Goal: Task Accomplishment & Management: Manage account settings

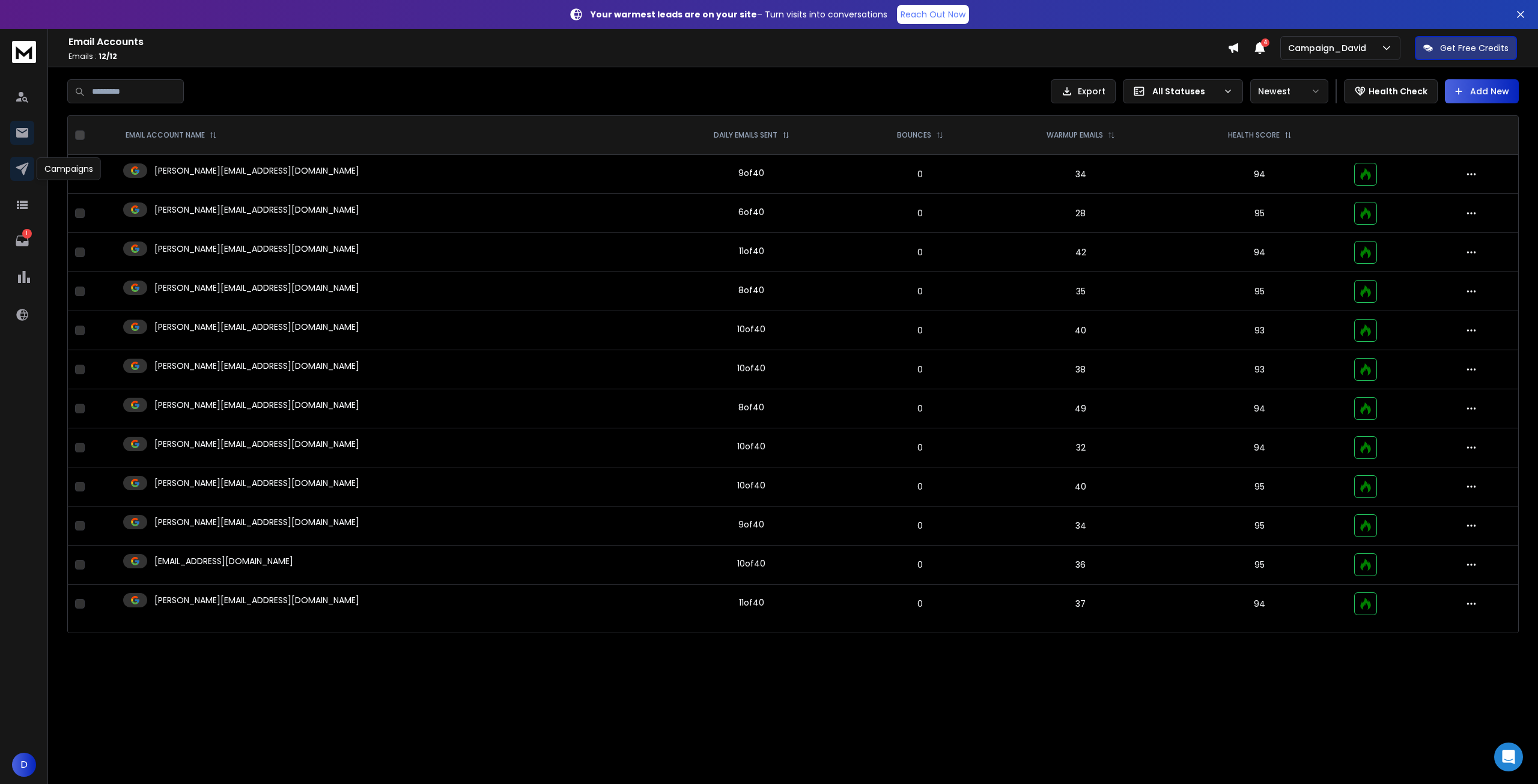
click at [29, 172] on link at bounding box center [22, 168] width 24 height 24
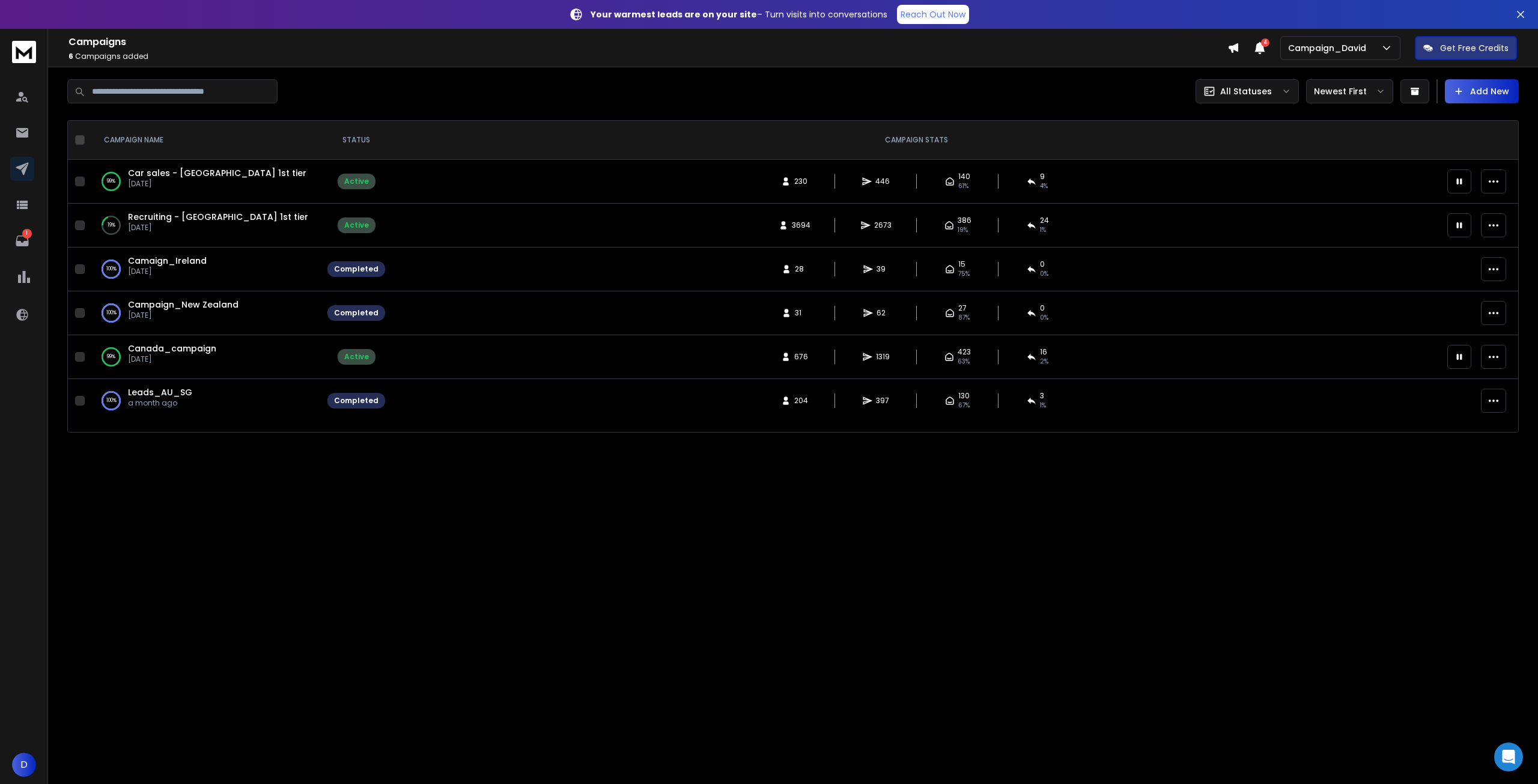
click at [228, 221] on span "Recruiting - [GEOGRAPHIC_DATA] 1st tier" at bounding box center [218, 217] width 180 height 12
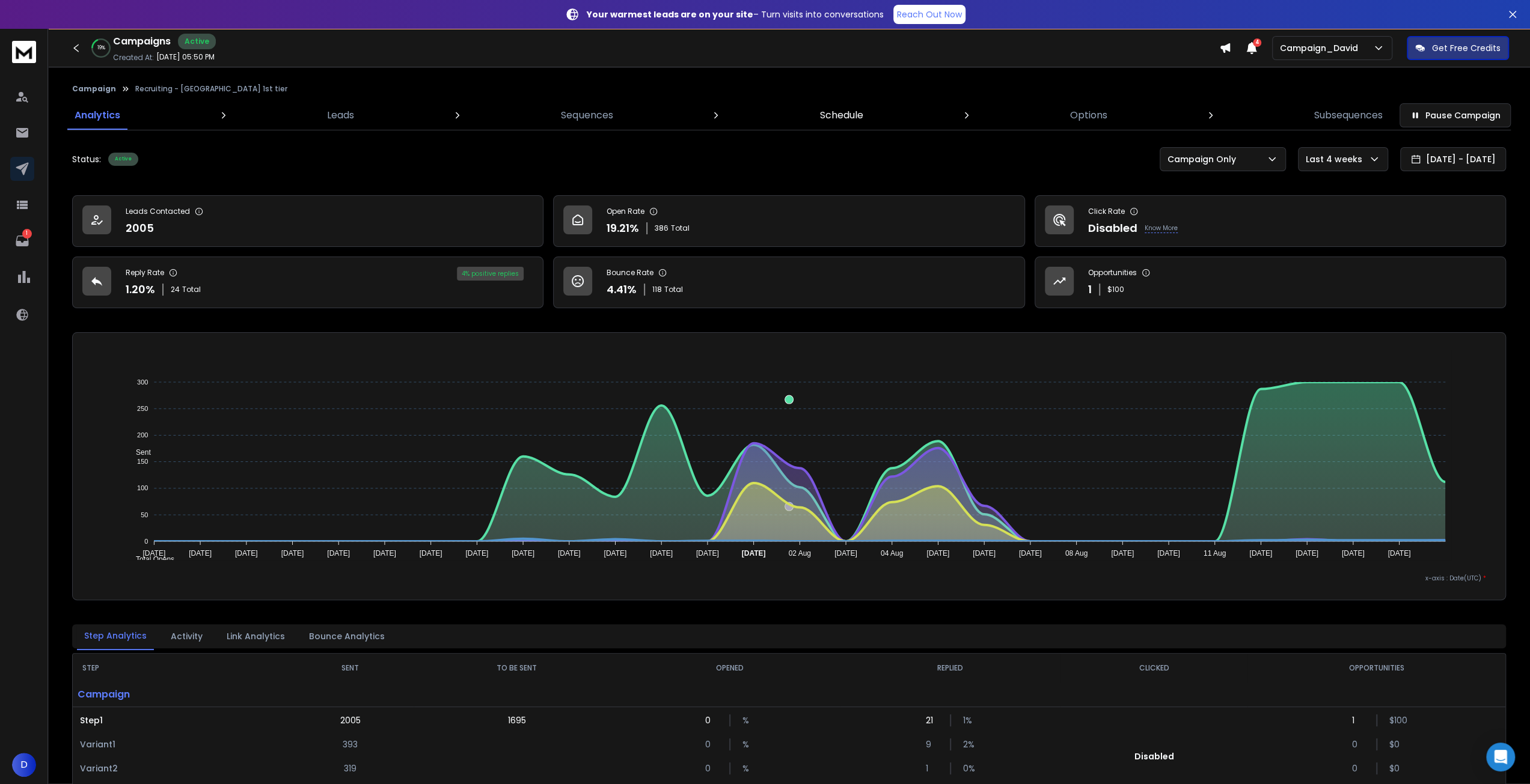
click at [832, 113] on p "Schedule" at bounding box center [841, 116] width 44 height 15
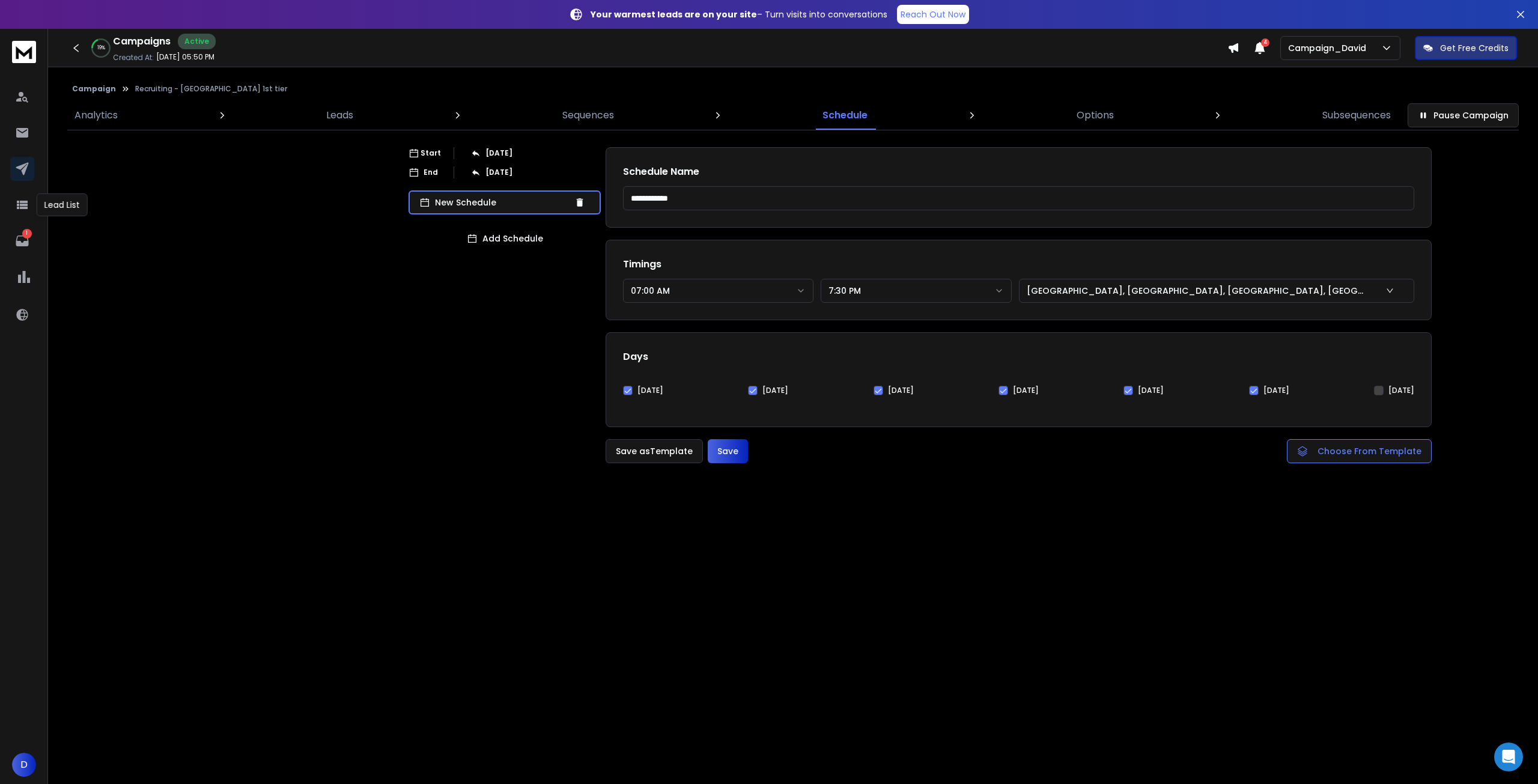
click at [25, 225] on div "1" at bounding box center [24, 205] width 28 height 254
click at [25, 229] on p "1" at bounding box center [27, 234] width 10 height 10
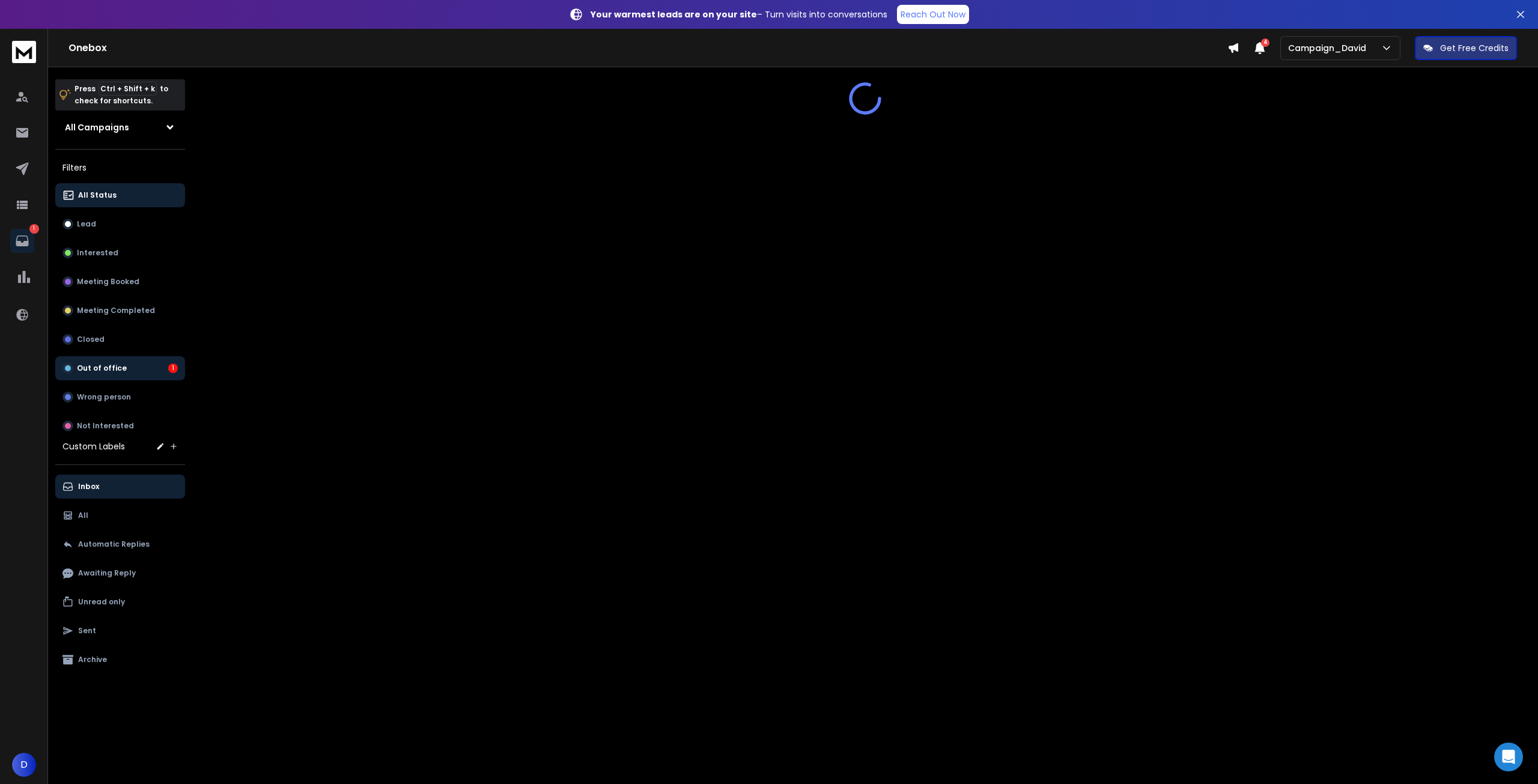
click at [101, 375] on button "Out of office 1" at bounding box center [120, 368] width 130 height 24
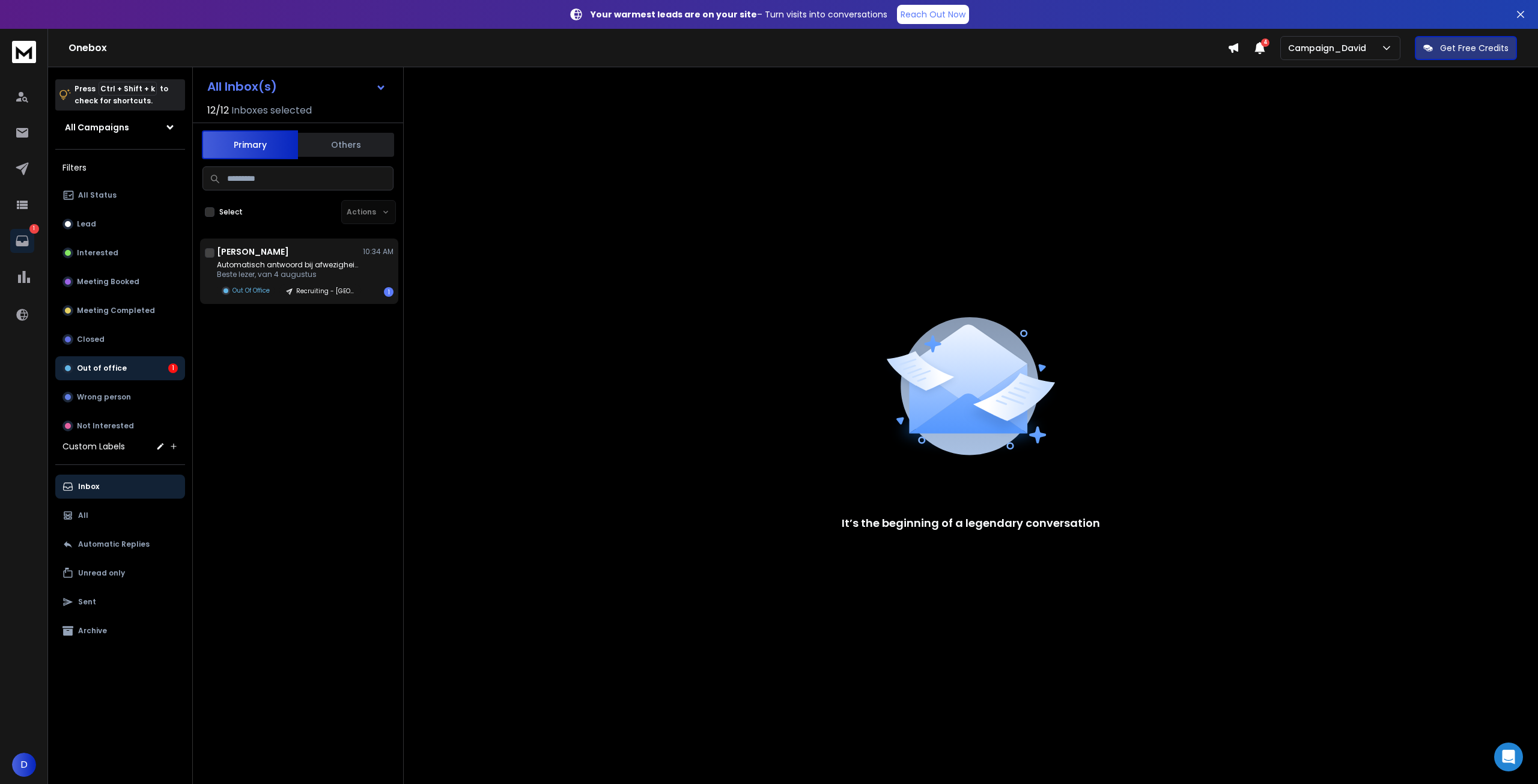
click at [255, 264] on p "Automatisch antwoord bij afwezigheid: Quick" at bounding box center [288, 265] width 144 height 10
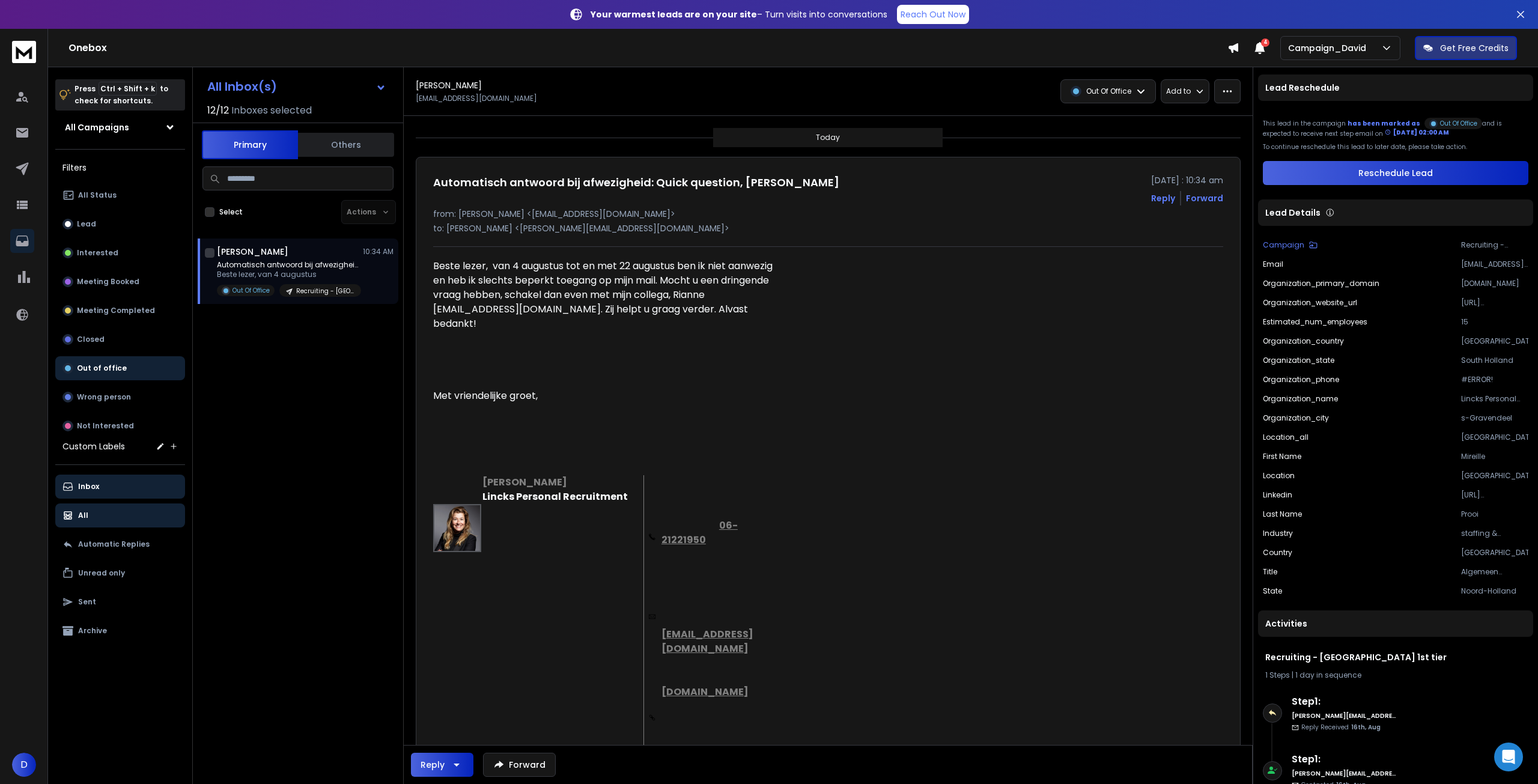
click at [99, 514] on button "All" at bounding box center [120, 515] width 130 height 24
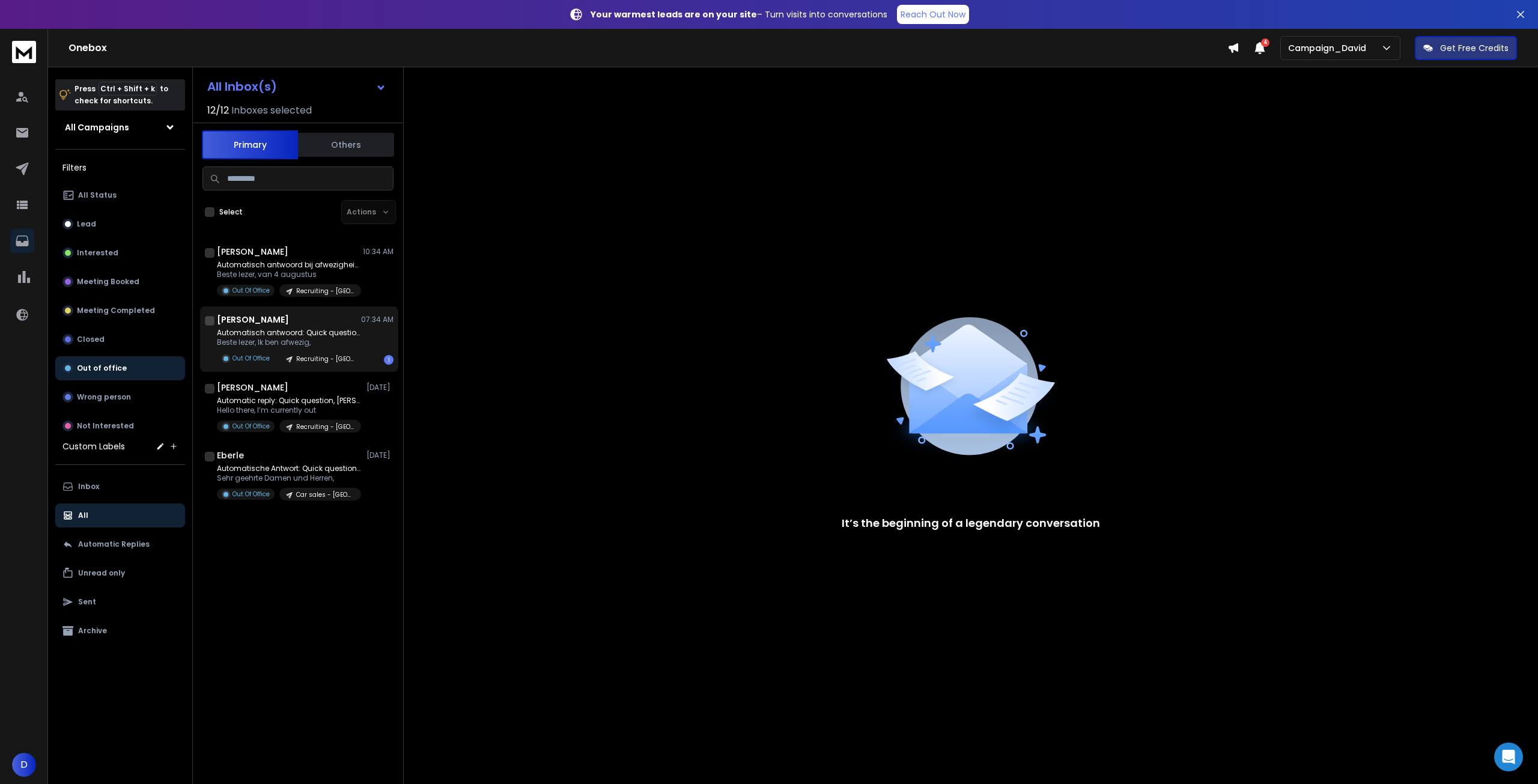
click at [257, 333] on p "Automatisch antwoord: Quick question, Maartje" at bounding box center [288, 333] width 144 height 10
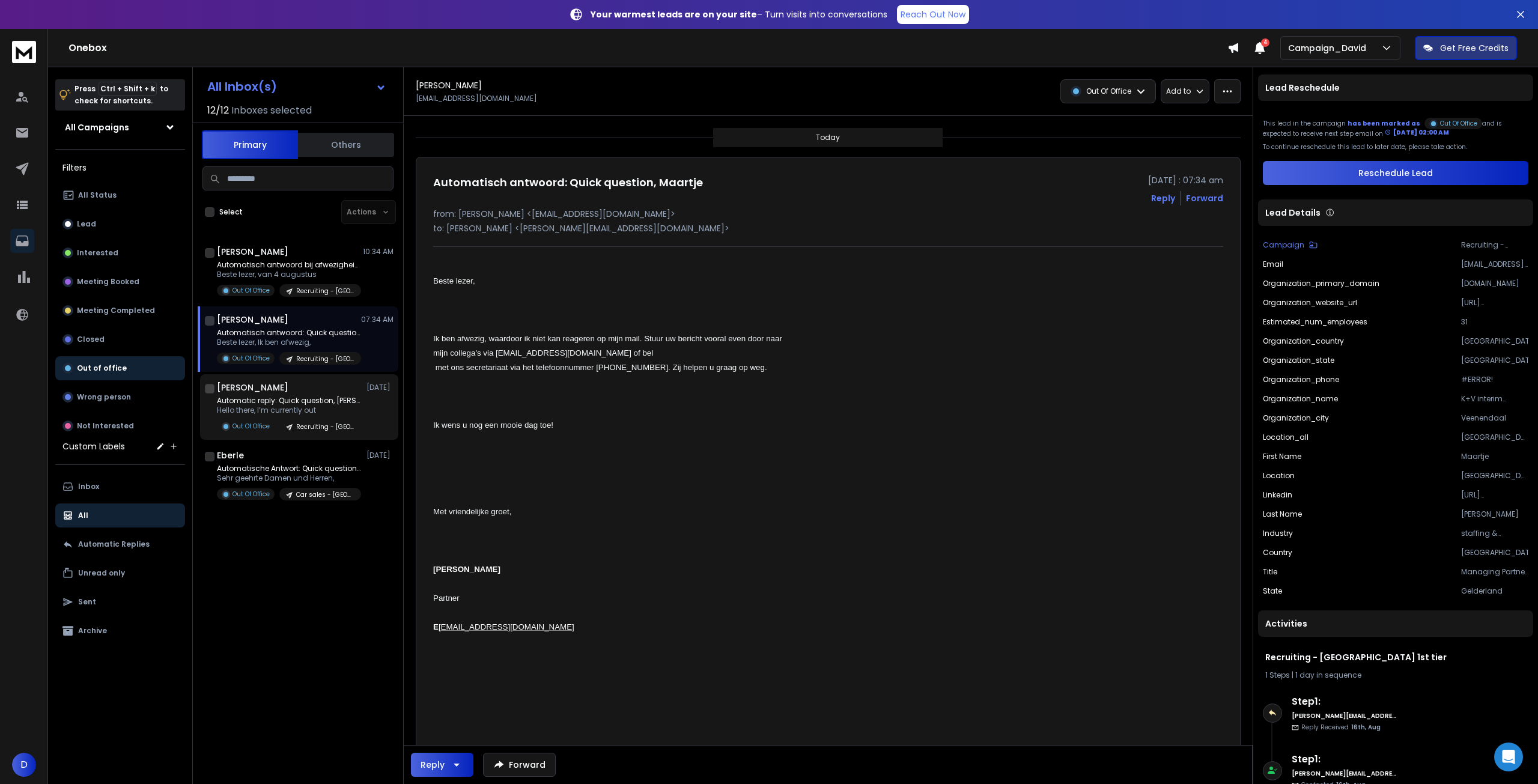
click at [258, 396] on p "Automatic reply: Quick question, [PERSON_NAME]" at bounding box center [288, 401] width 144 height 10
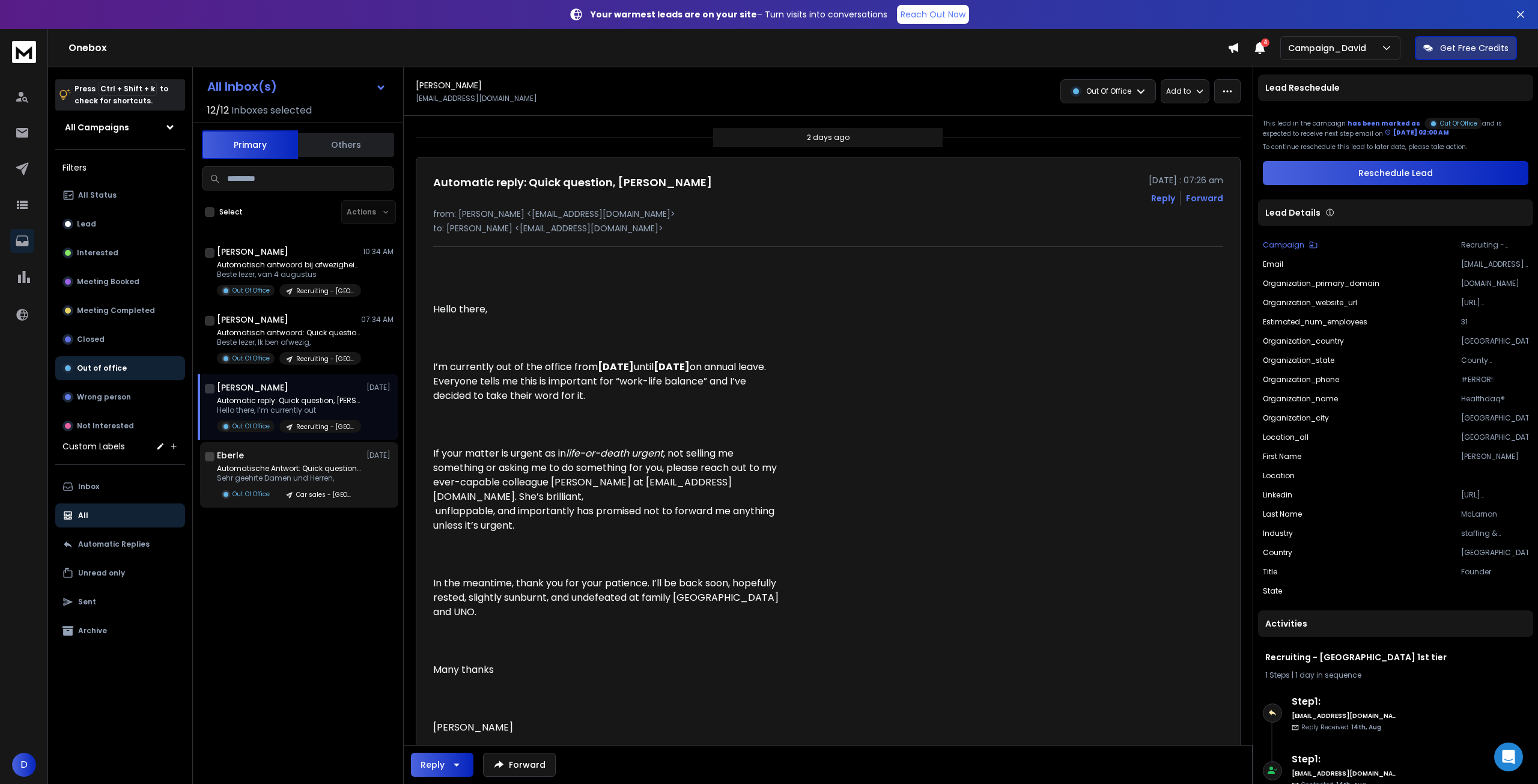
click at [274, 450] on div "Eberle [DATE]" at bounding box center [305, 456] width 176 height 12
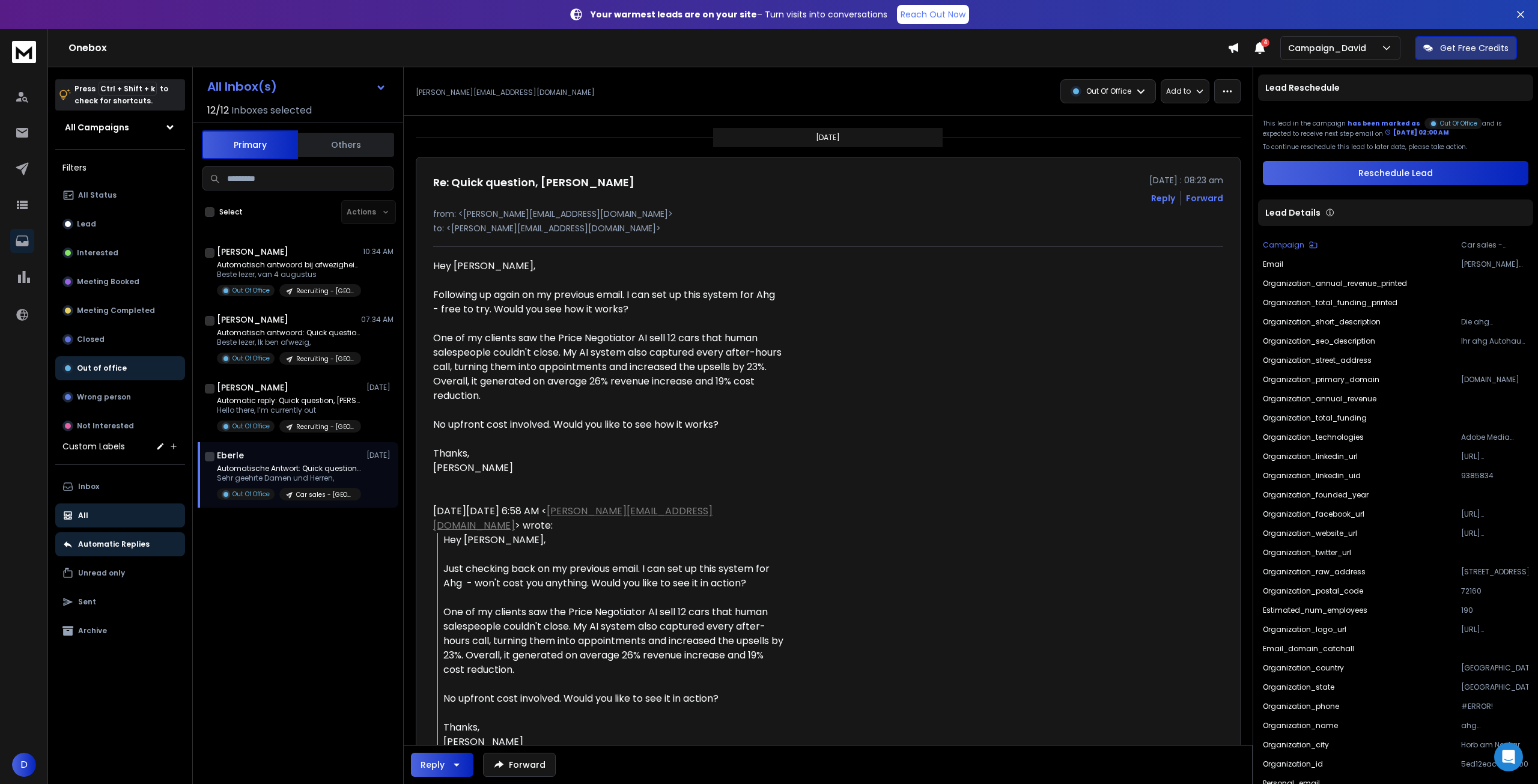
click at [119, 547] on p "Automatic Replies" at bounding box center [114, 545] width 72 height 10
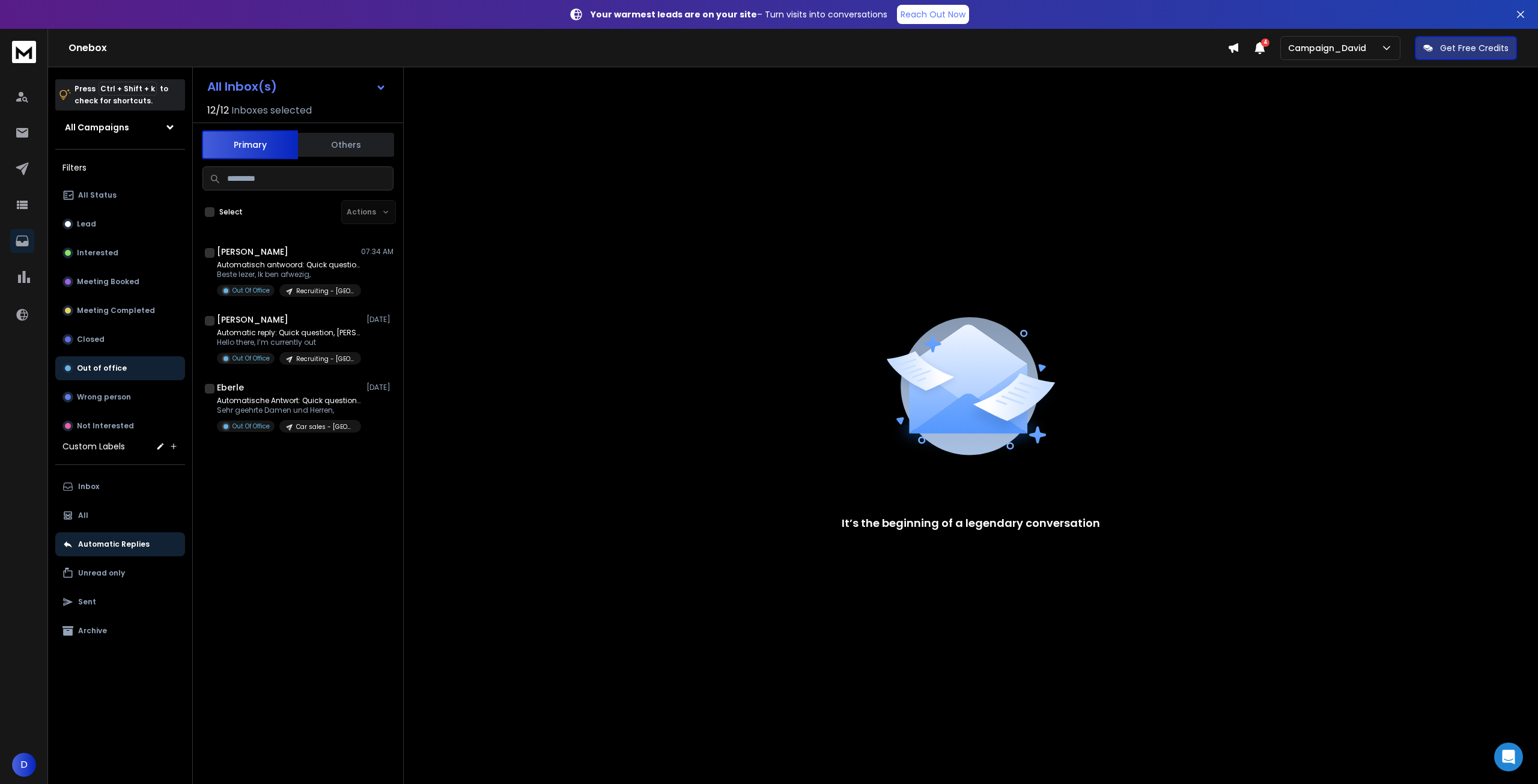
click at [341, 149] on button "Others" at bounding box center [346, 145] width 96 height 26
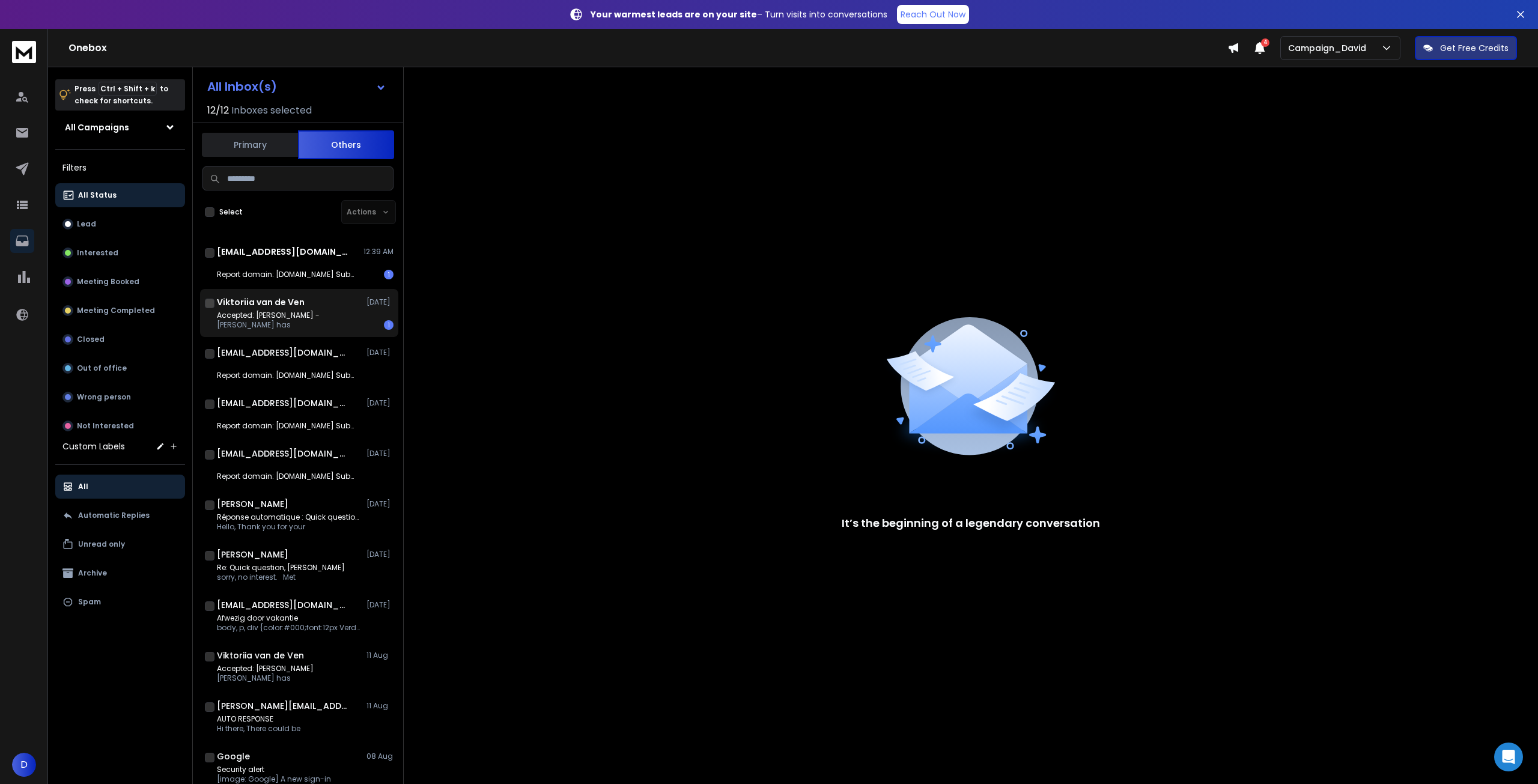
click at [266, 315] on p "Accepted: [PERSON_NAME] -" at bounding box center [268, 315] width 103 height 10
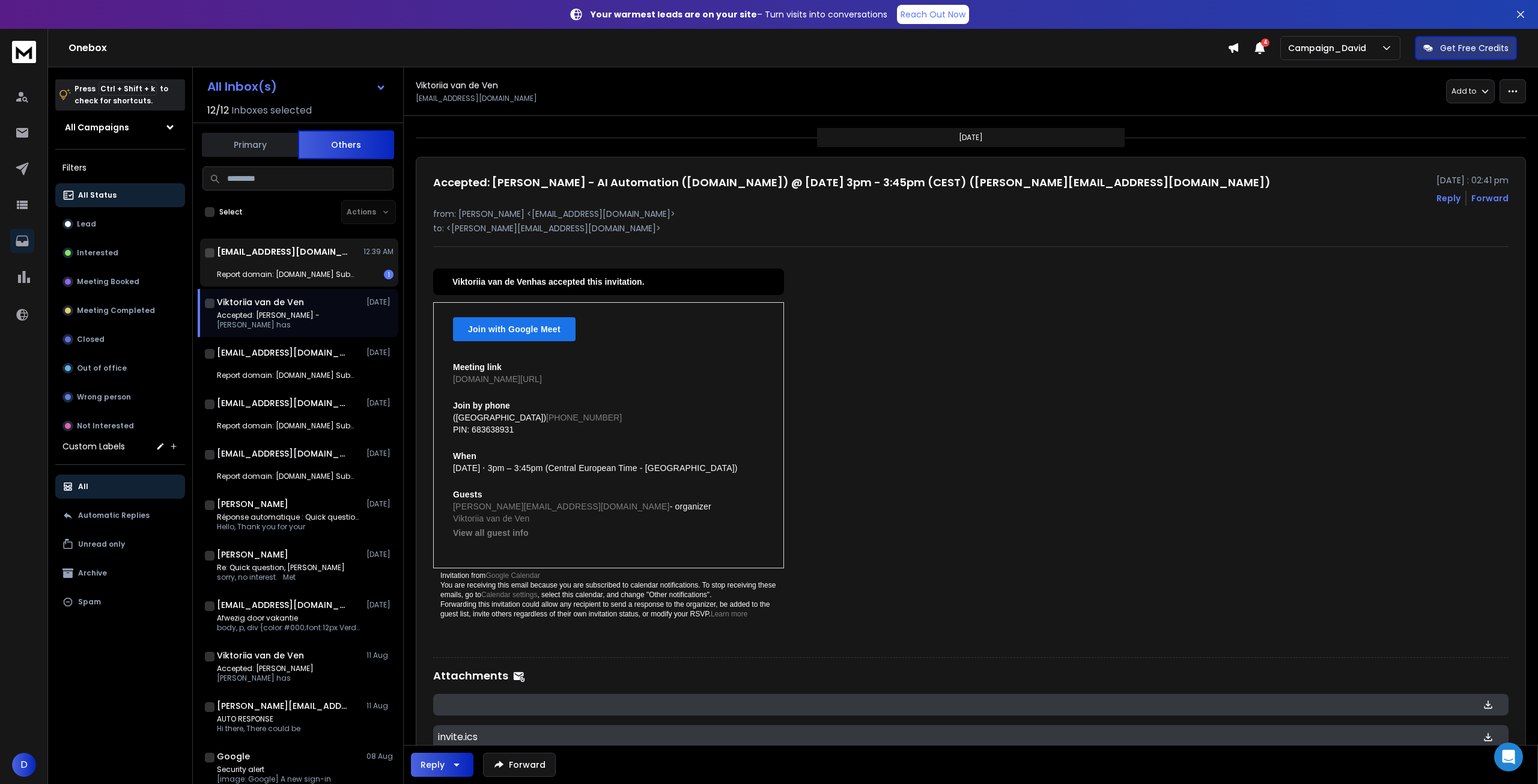
click at [303, 262] on div "Report domain: [DOMAIN_NAME] Submitter: [DOMAIN_NAME] 1" at bounding box center [305, 270] width 176 height 19
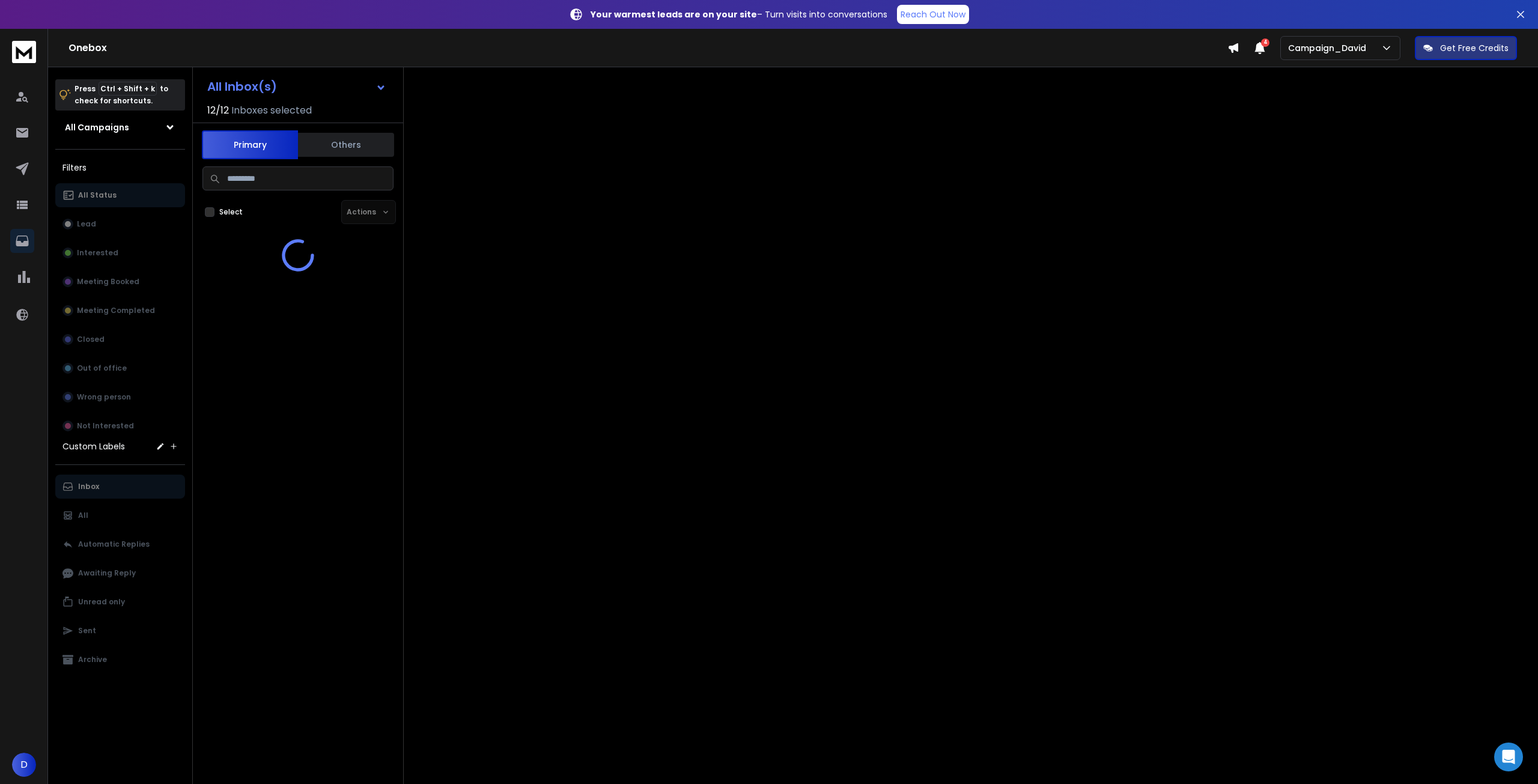
click at [263, 145] on button "Primary" at bounding box center [250, 145] width 96 height 29
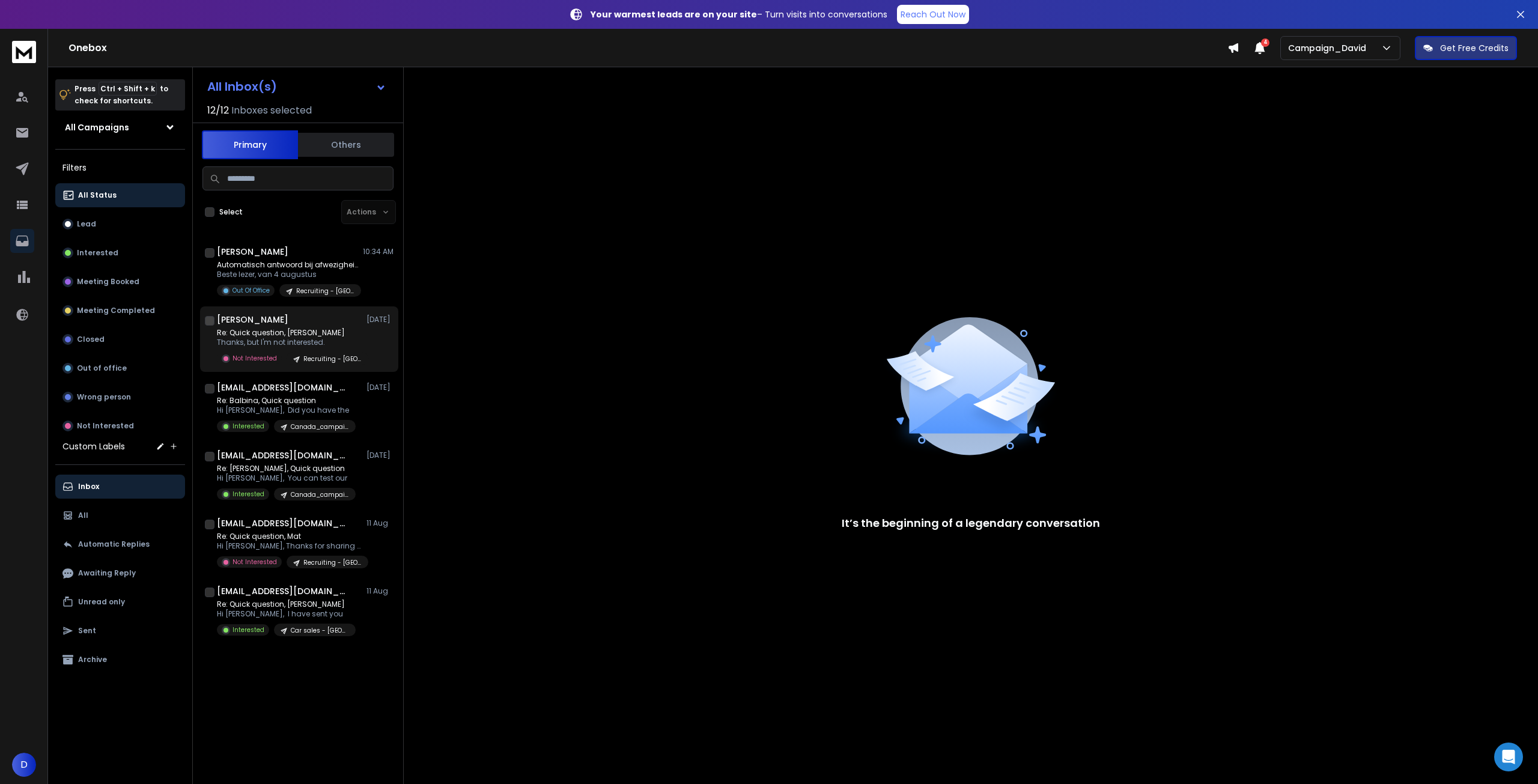
click at [285, 344] on p "Thanks, but I'm not interested." at bounding box center [288, 342] width 144 height 10
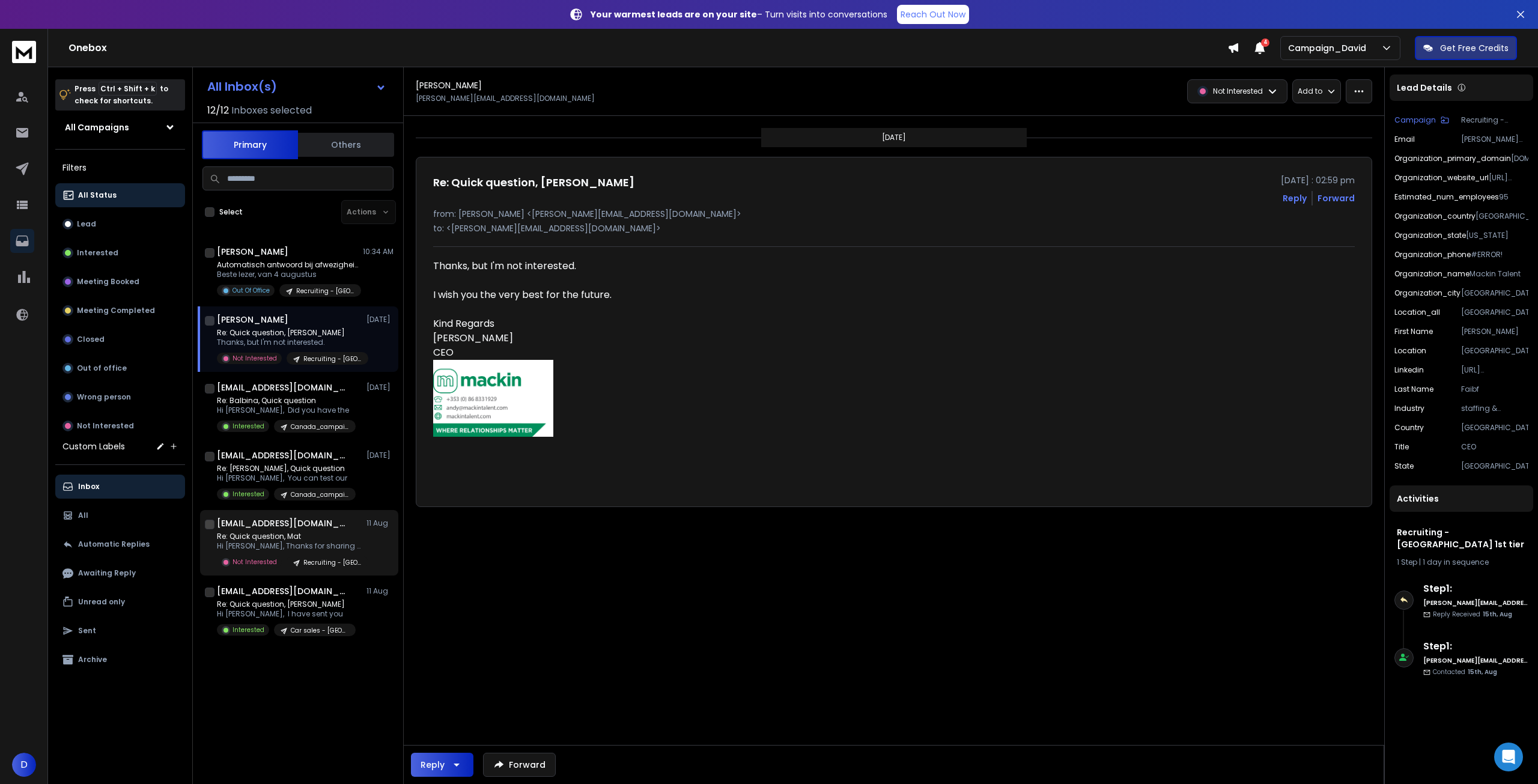
click at [270, 528] on h1 "[EMAIL_ADDRESS][DOMAIN_NAME]" at bounding box center [283, 524] width 132 height 12
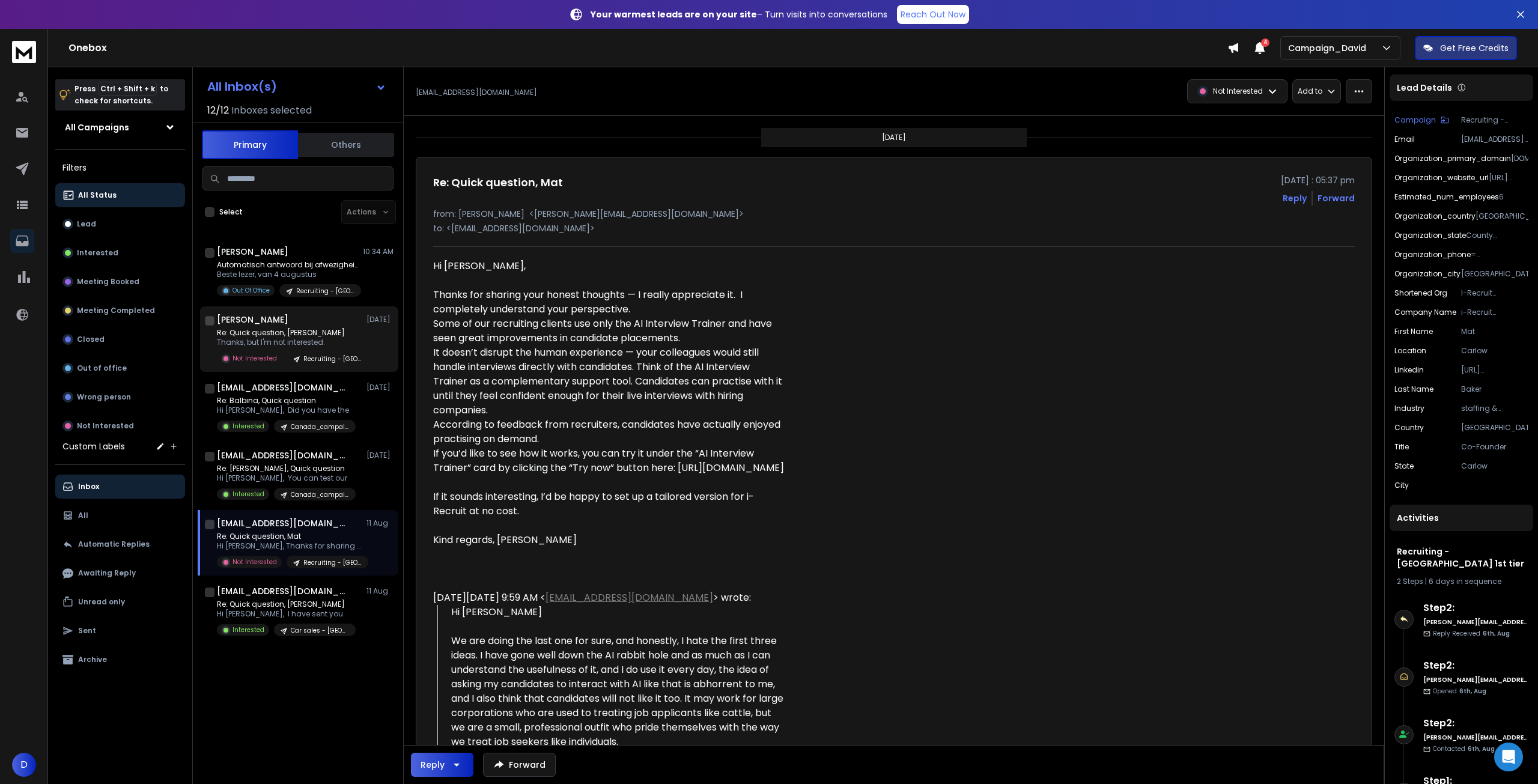
click at [266, 340] on p "Thanks, but I'm not interested." at bounding box center [288, 342] width 144 height 10
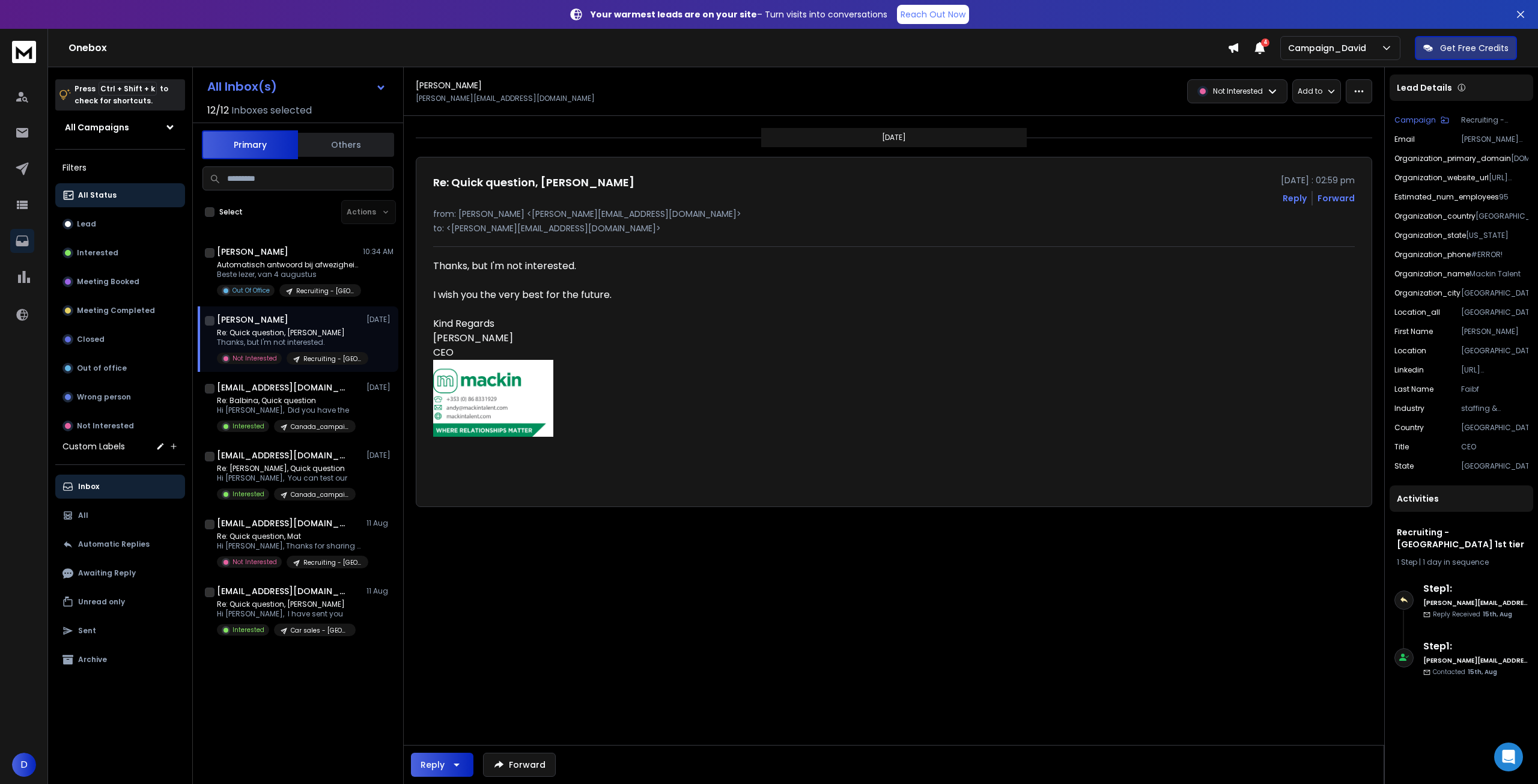
click at [206, 320] on button "button" at bounding box center [210, 321] width 10 height 10
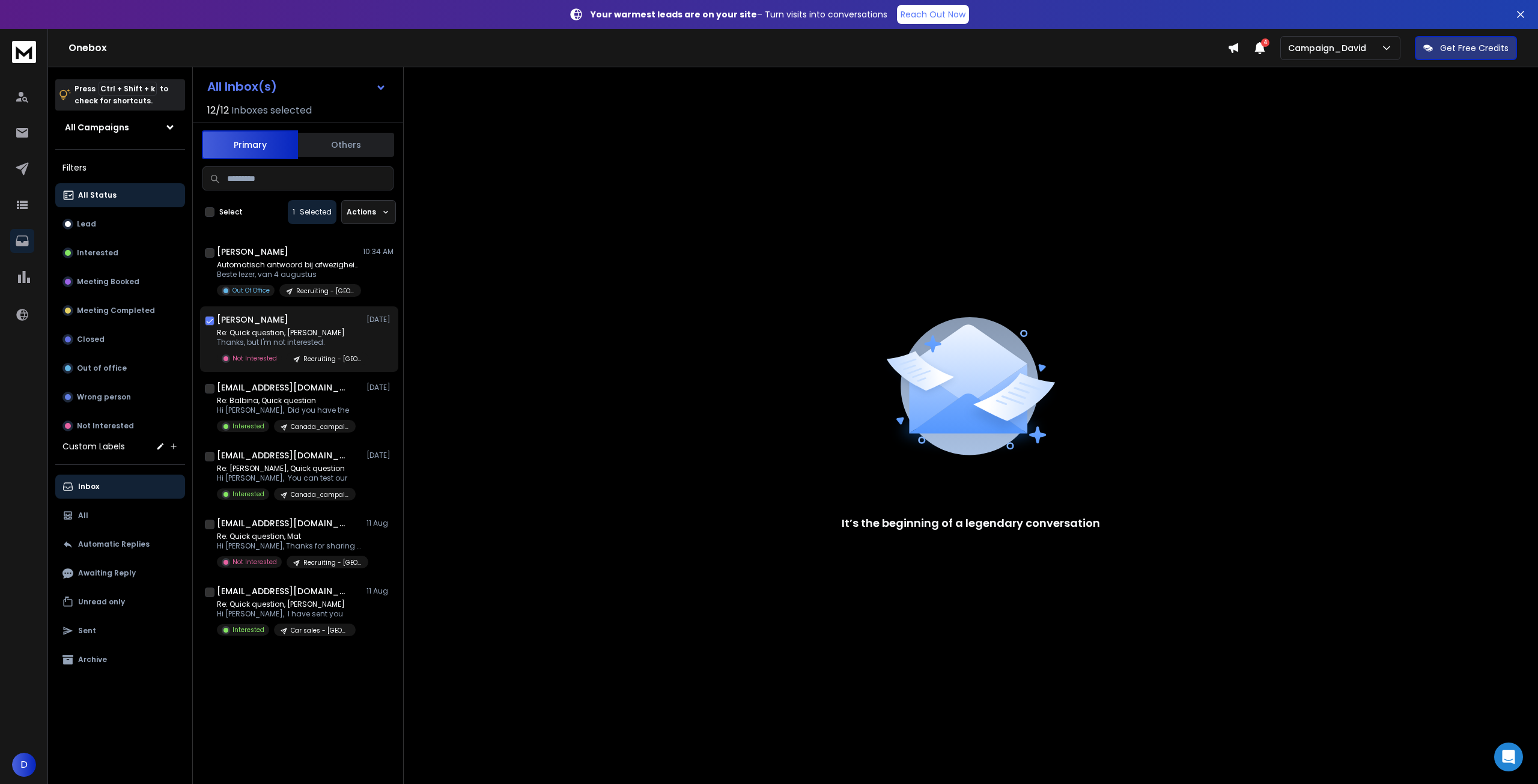
click at [208, 319] on button "button" at bounding box center [210, 321] width 10 height 10
click at [252, 331] on p "Re: Quick question, [PERSON_NAME]" at bounding box center [288, 333] width 144 height 10
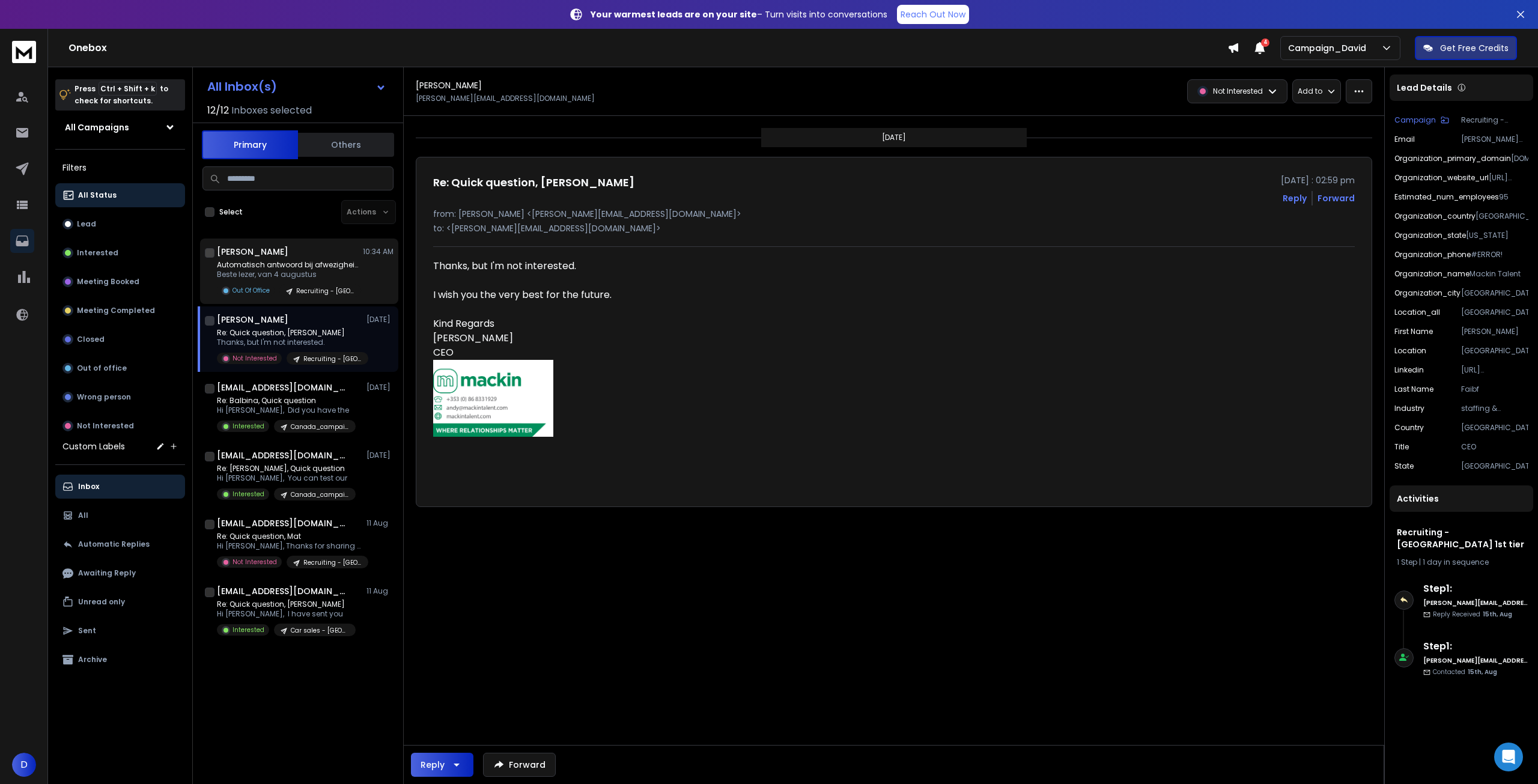
click at [228, 273] on p "Beste lezer, van 4 augustus" at bounding box center [288, 274] width 144 height 10
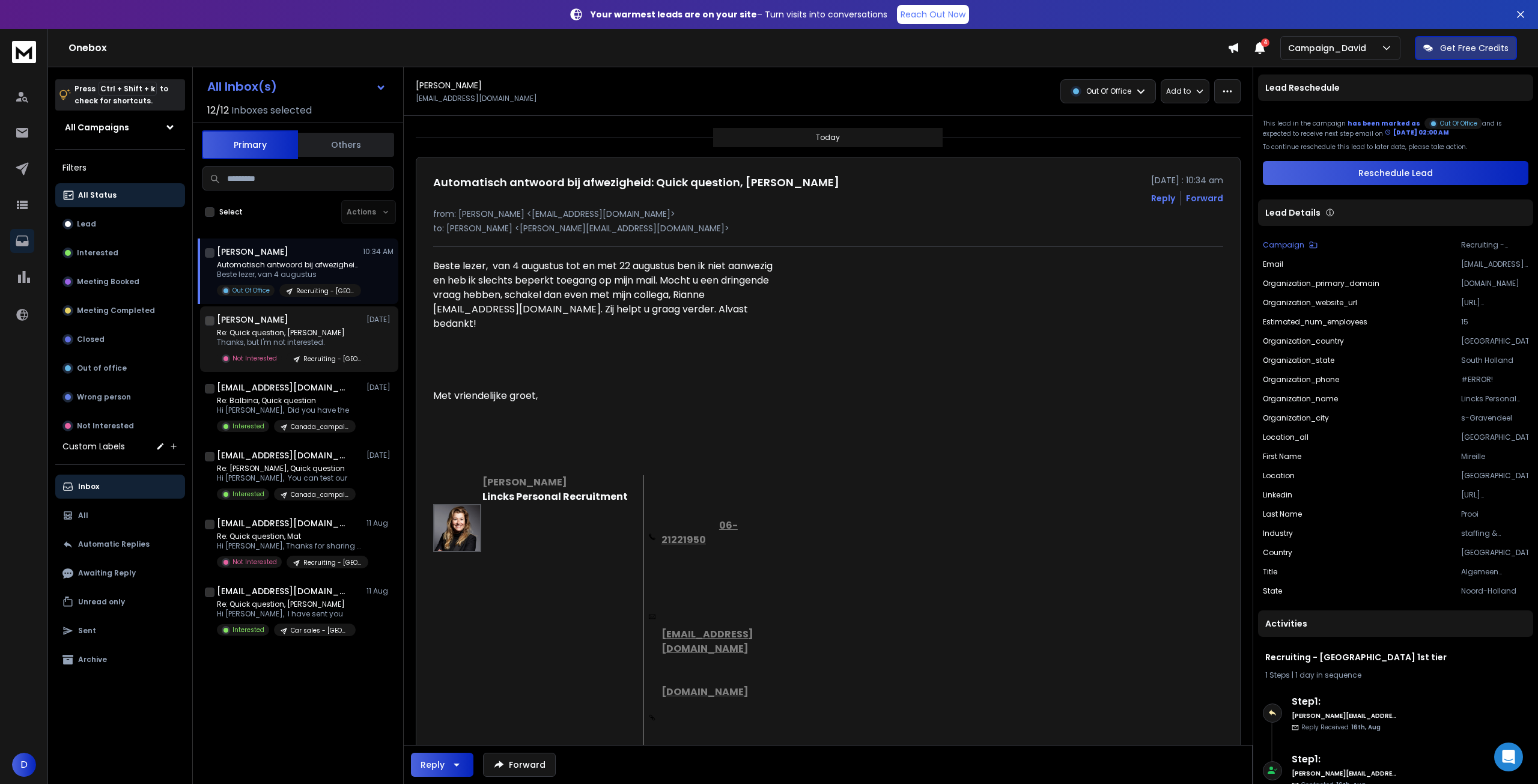
click at [209, 325] on button "button" at bounding box center [210, 321] width 10 height 10
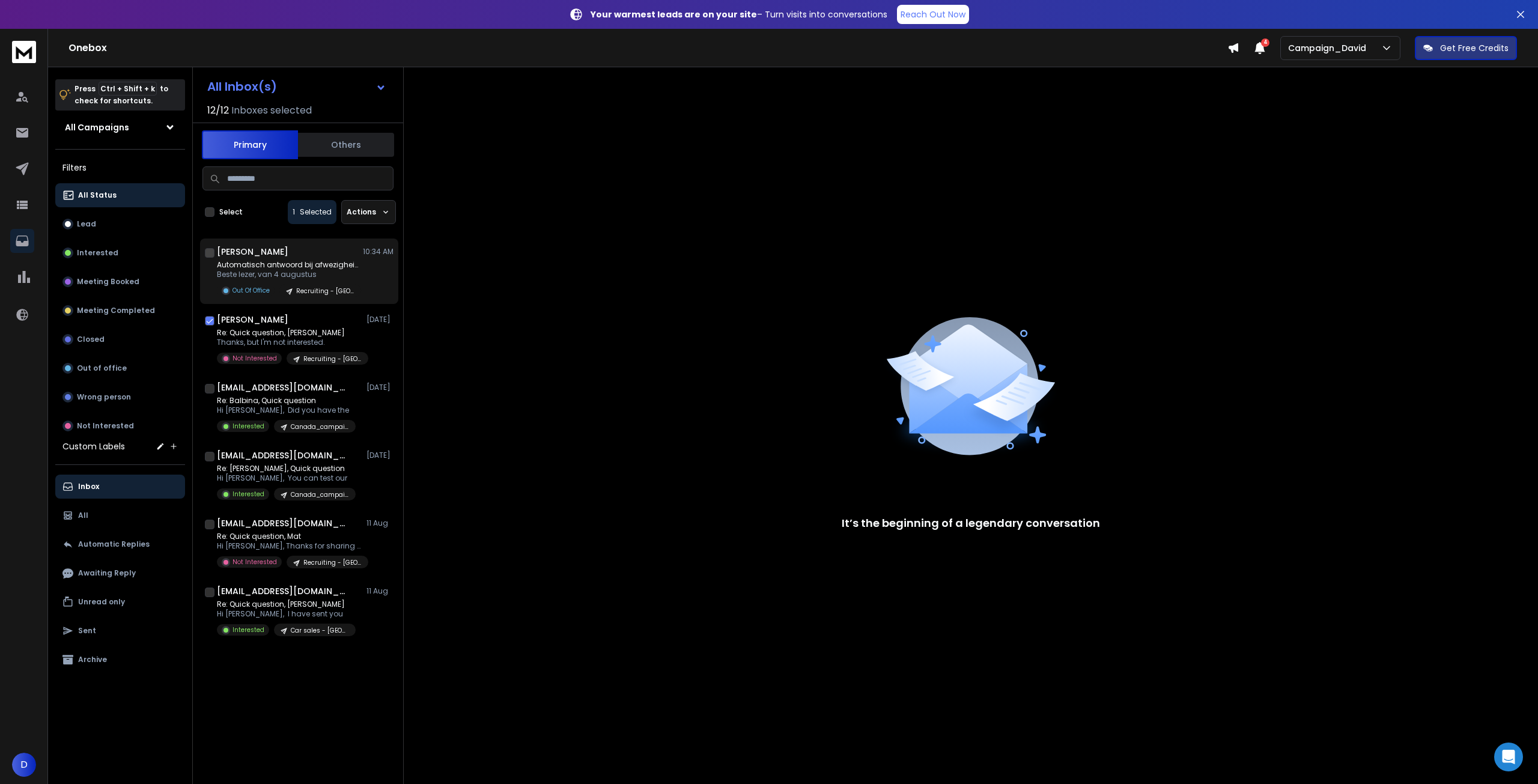
click at [215, 252] on div "[PERSON_NAME] 10:34 AM Automatisch antwoord bij afwezigheid: Quick Beste lezer,…" at bounding box center [300, 271] width 198 height 66
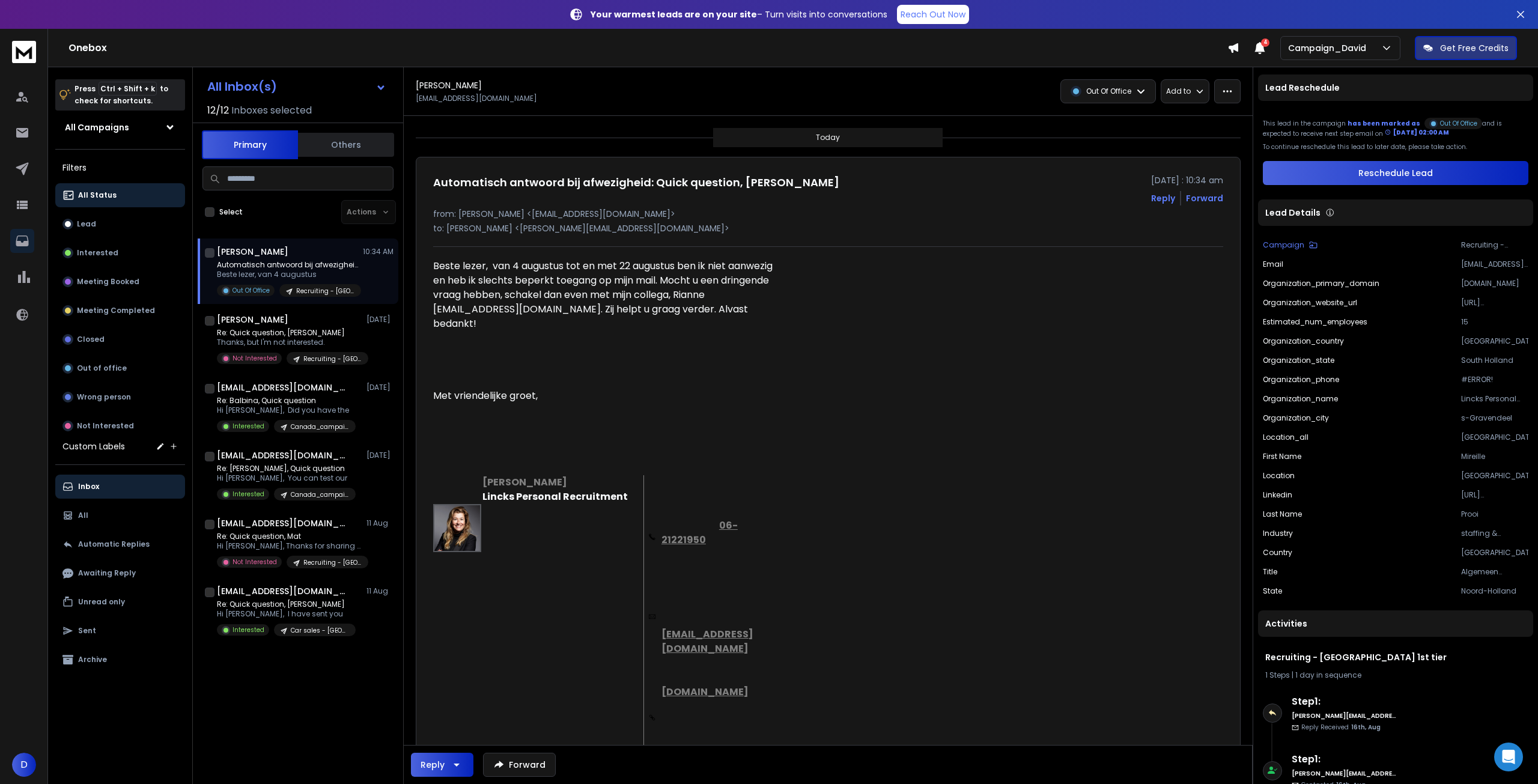
click at [214, 252] on div "[PERSON_NAME] 10:34 AM Automatisch antwoord bij afwezigheid: Quick Beste lezer,…" at bounding box center [300, 271] width 198 height 66
click at [213, 251] on button "button" at bounding box center [210, 253] width 10 height 10
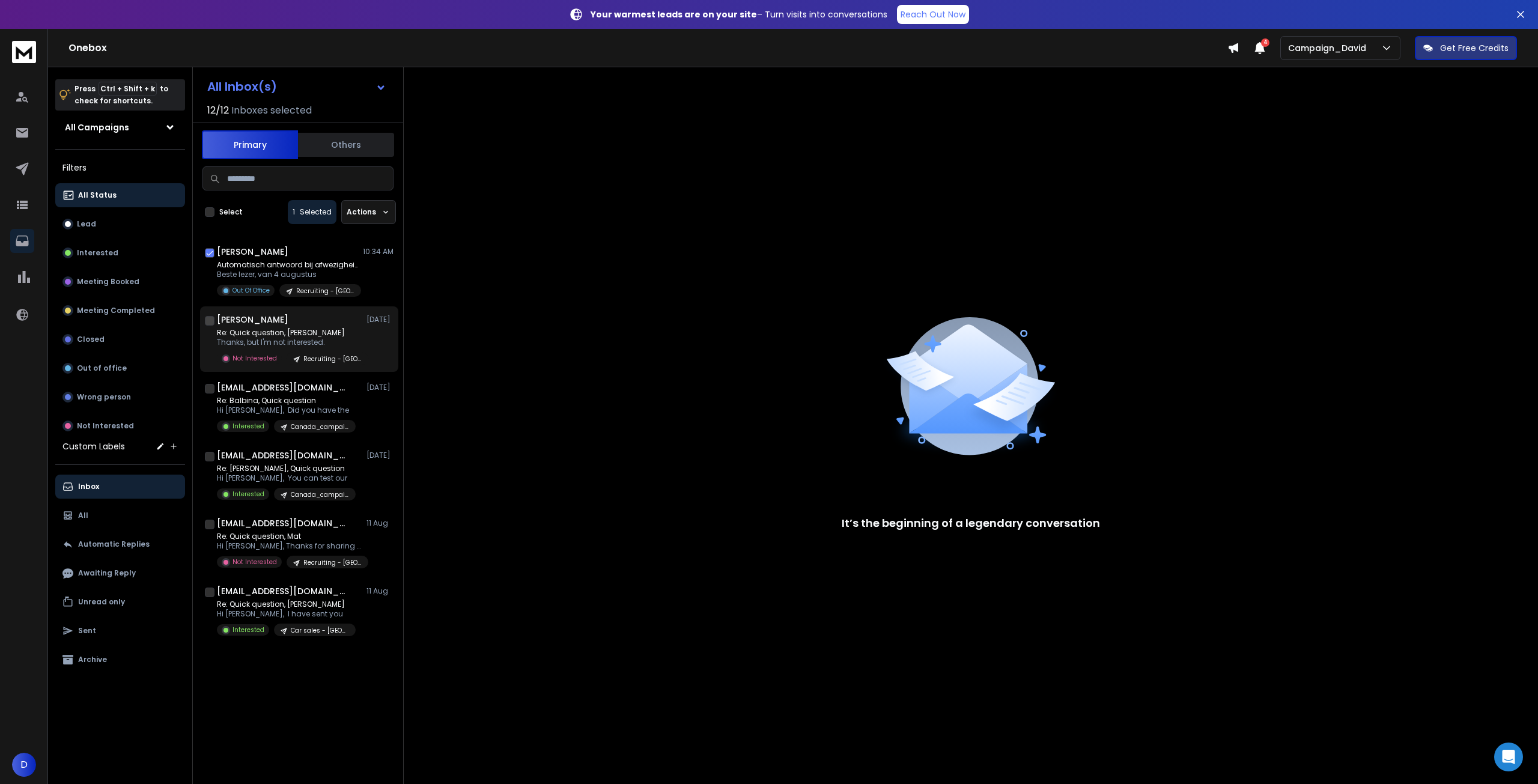
click at [209, 319] on button "button" at bounding box center [210, 321] width 10 height 10
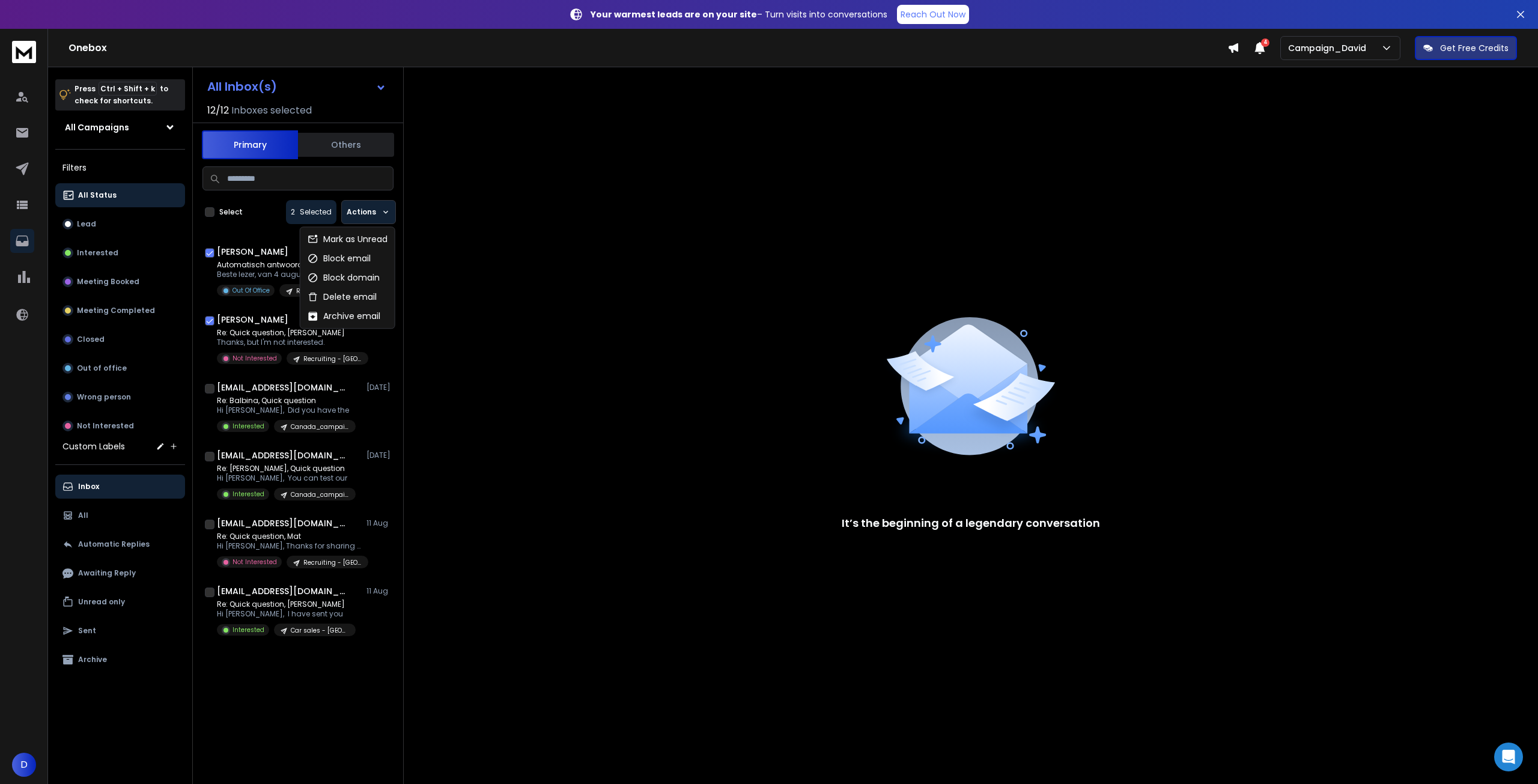
click at [371, 219] on button "Actions" at bounding box center [368, 212] width 55 height 24
click at [361, 317] on div "Archive email" at bounding box center [344, 316] width 73 height 12
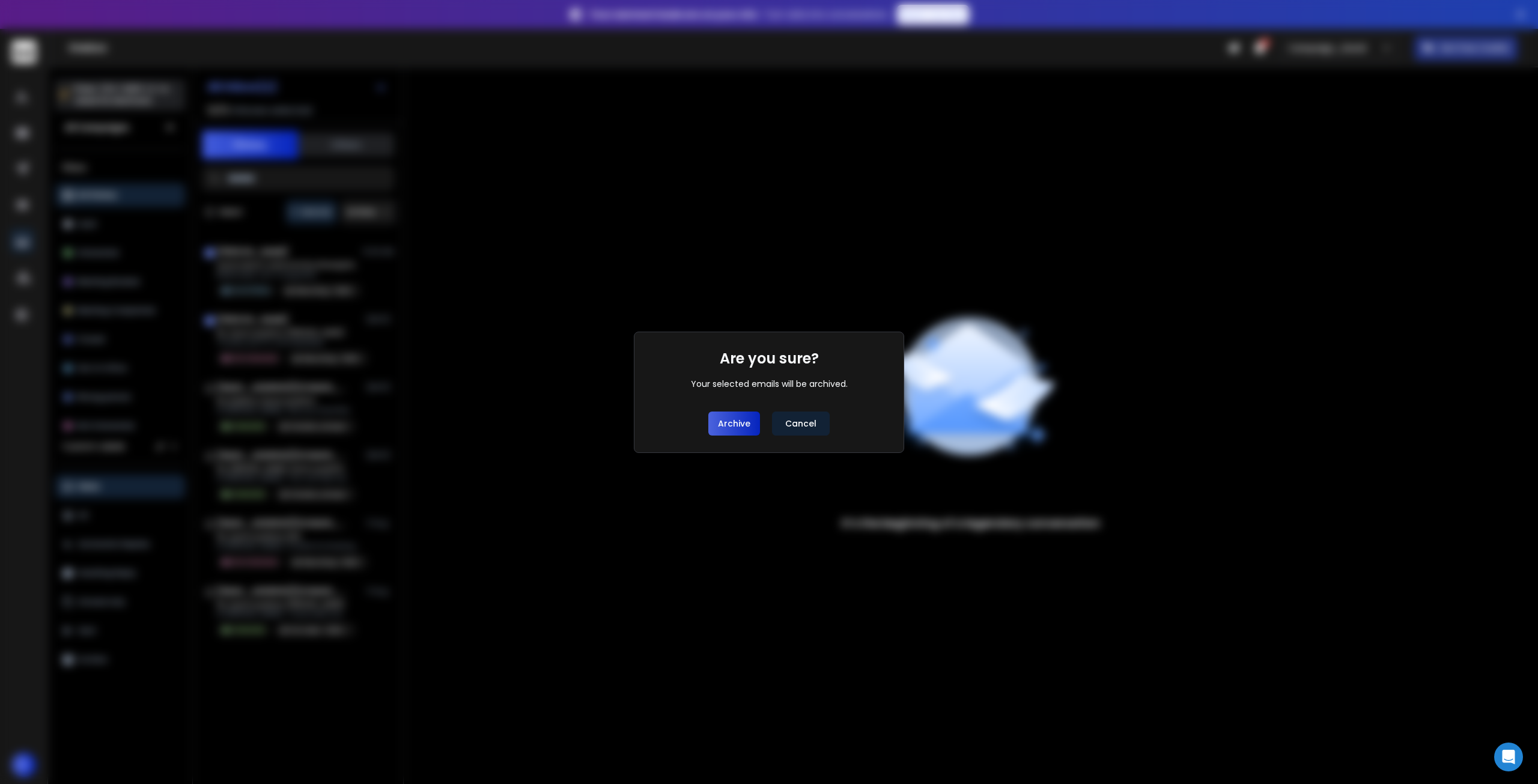
click at [733, 415] on button "archive" at bounding box center [734, 423] width 51 height 24
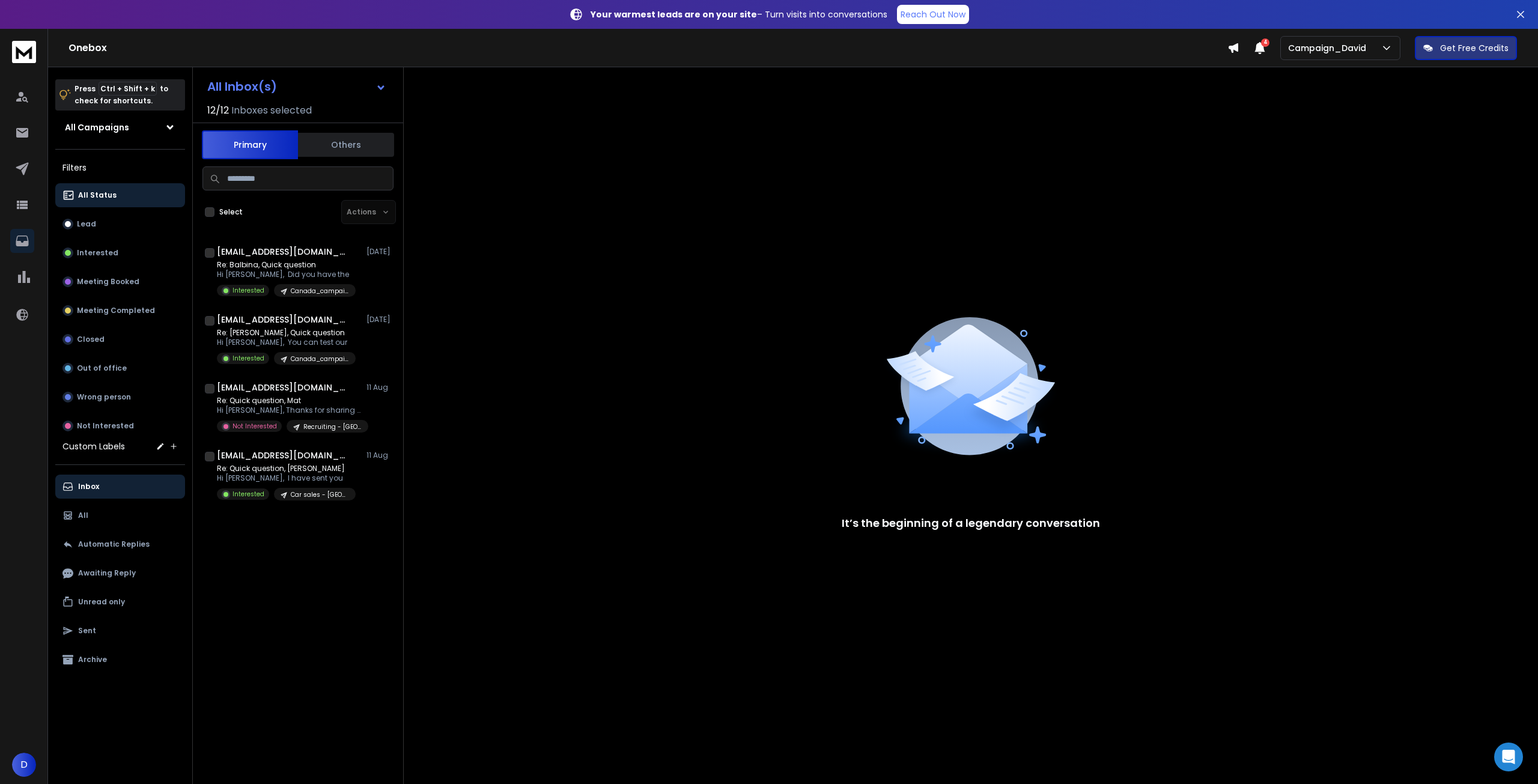
click at [616, 243] on div "It’s the beginning of a legendary conversation" at bounding box center [971, 401] width 1134 height 666
